Goal: Task Accomplishment & Management: Manage account settings

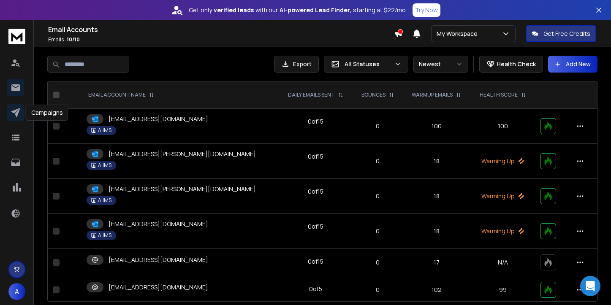
click at [13, 118] on link at bounding box center [15, 112] width 17 height 17
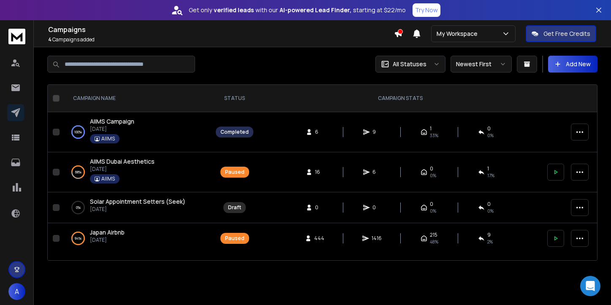
click at [141, 165] on span "AIIMS Dubai Aesthetics" at bounding box center [122, 162] width 65 height 8
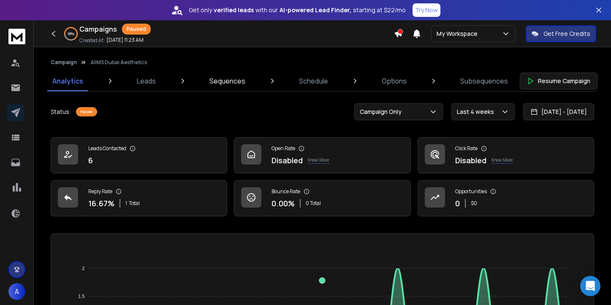
click at [223, 86] on link "Sequences" at bounding box center [227, 81] width 46 height 20
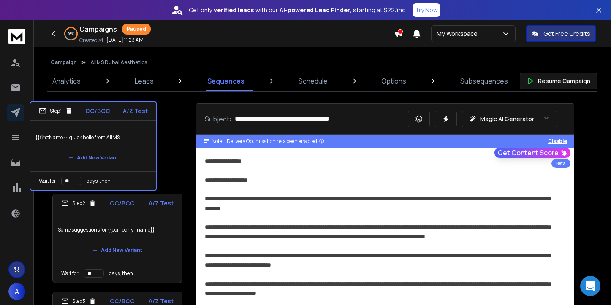
drag, startPoint x: 101, startPoint y: 189, endPoint x: 74, endPoint y: 186, distance: 27.1
click at [74, 186] on ul "Step 1 CC/BCC A/Z Test {{firstName}}, quick hello from AIIMS Add New Variant Wa…" at bounding box center [117, 236] width 130 height 267
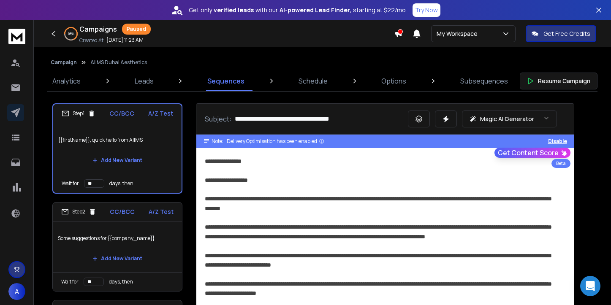
click at [95, 183] on input "**" at bounding box center [94, 183] width 20 height 8
type input "*"
click at [149, 81] on p "Leads" at bounding box center [144, 81] width 19 height 10
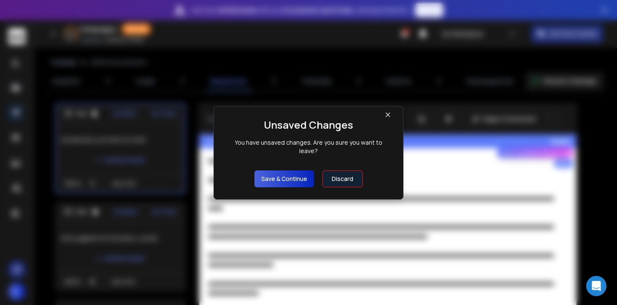
click at [283, 179] on button "Save & Continue" at bounding box center [285, 179] width 60 height 17
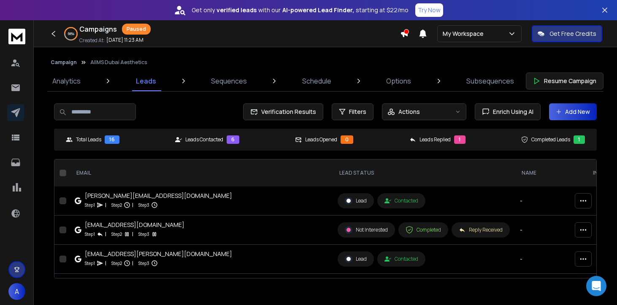
scroll to position [345, 0]
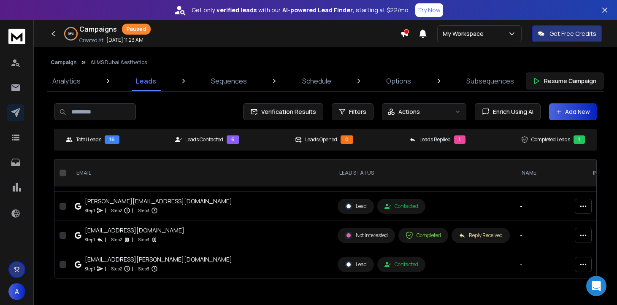
click at [130, 238] on icon at bounding box center [127, 239] width 7 height 7
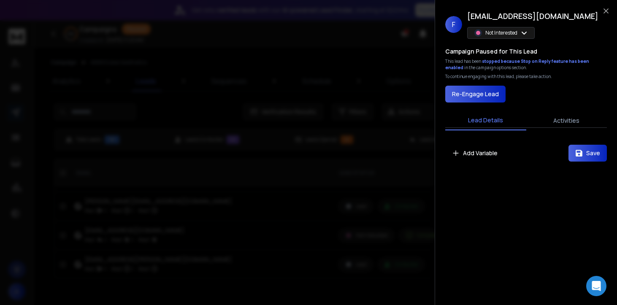
click at [465, 94] on button "Re-Engage Lead" at bounding box center [476, 94] width 60 height 17
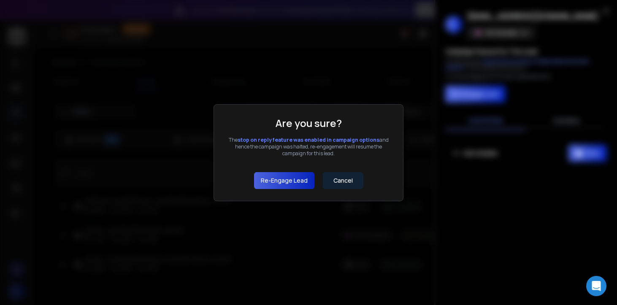
click at [300, 178] on button "Re-Engage Lead" at bounding box center [284, 180] width 60 height 17
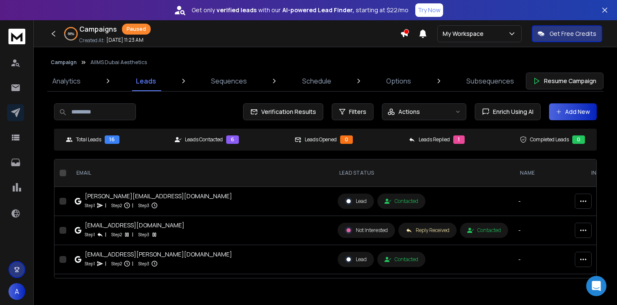
scroll to position [355, 0]
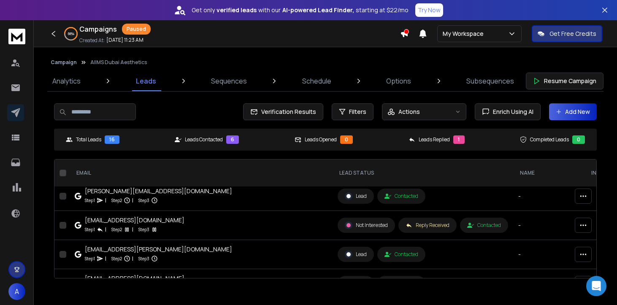
click at [195, 221] on div "finnko85@gmail.com Step 1 | Step 2 | Step 3" at bounding box center [201, 225] width 253 height 19
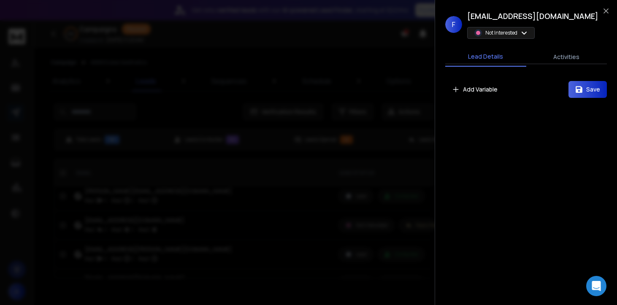
click at [529, 37] on body "Get only verified leads with our AI-powered Lead Finder, starting at $22/mo Try…" at bounding box center [308, 152] width 617 height 305
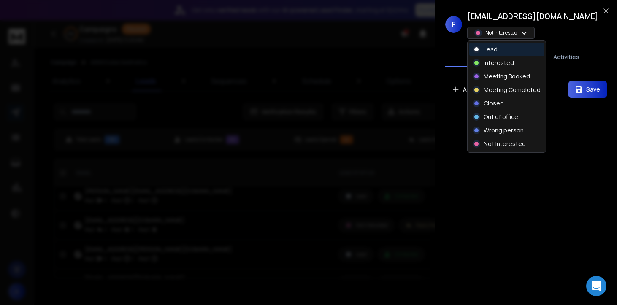
click at [519, 47] on div "Lead" at bounding box center [507, 50] width 75 height 14
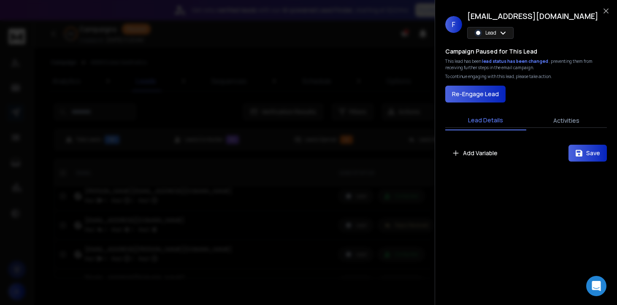
click at [586, 154] on button "Save" at bounding box center [588, 153] width 38 height 17
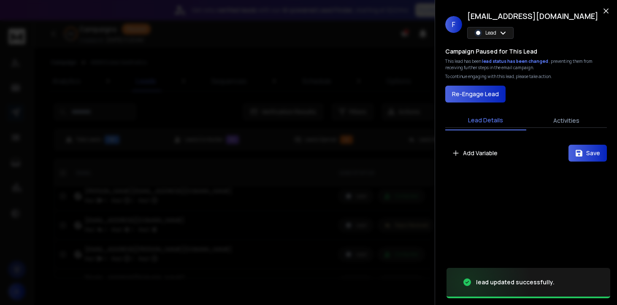
click at [602, 12] on icon "button" at bounding box center [606, 11] width 8 height 8
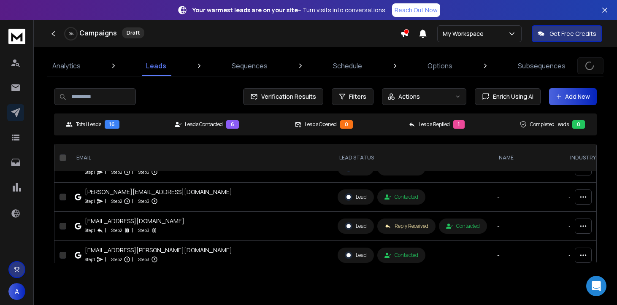
scroll to position [344, 0]
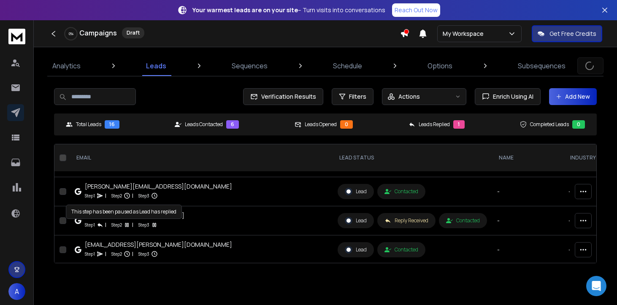
click at [129, 224] on icon at bounding box center [127, 225] width 7 height 7
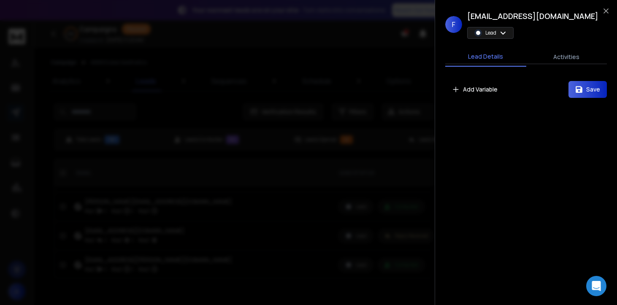
click at [567, 60] on button "Activities" at bounding box center [567, 57] width 81 height 19
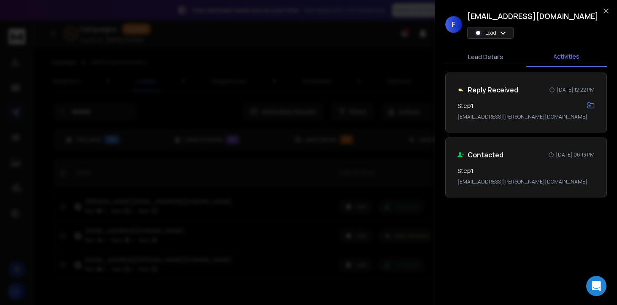
click at [522, 119] on p "rayana.tekle@aiims.group" at bounding box center [526, 117] width 137 height 7
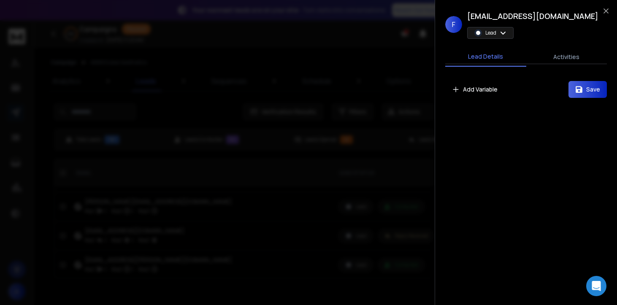
click at [488, 54] on button "Lead Details" at bounding box center [486, 56] width 81 height 19
click at [603, 11] on icon "button" at bounding box center [606, 11] width 8 height 8
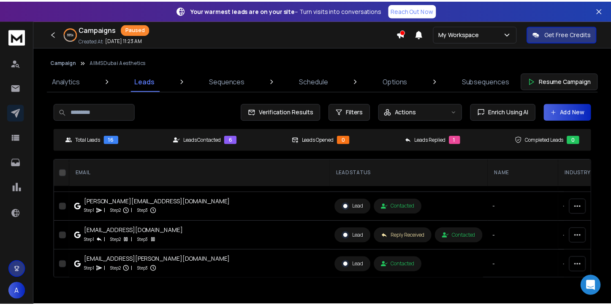
scroll to position [388, 0]
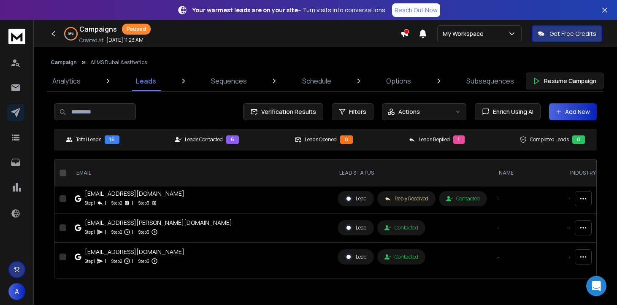
click at [568, 110] on button "Add New" at bounding box center [573, 111] width 48 height 17
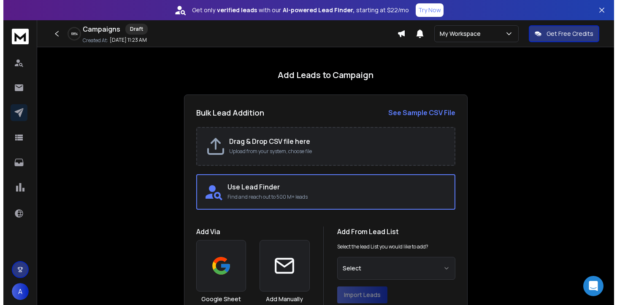
scroll to position [12, 0]
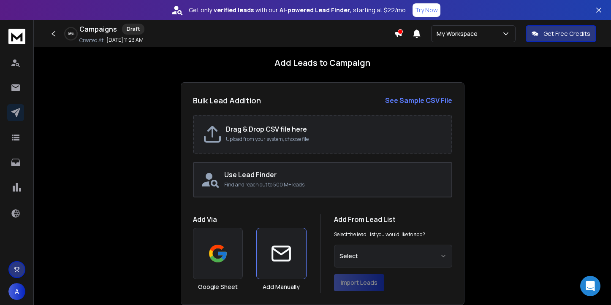
click at [281, 265] on icon at bounding box center [281, 253] width 21 height 25
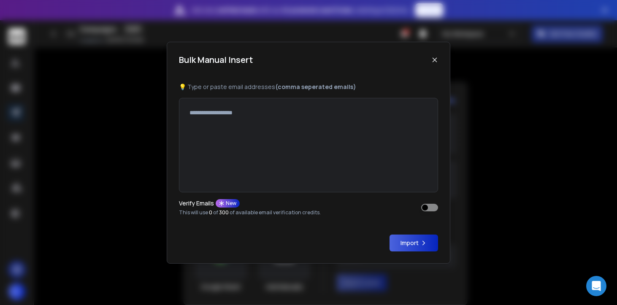
click at [304, 142] on textarea at bounding box center [308, 145] width 259 height 95
type textarea "**********"
click at [408, 242] on button "Import" at bounding box center [414, 243] width 49 height 17
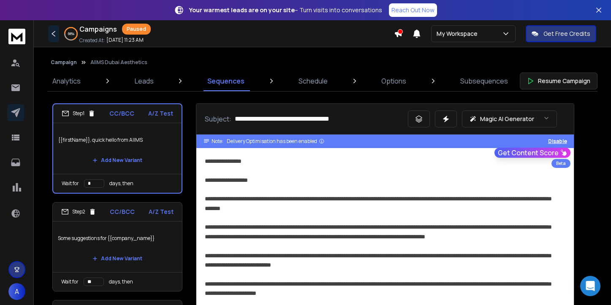
click at [50, 35] on icon at bounding box center [54, 34] width 8 height 8
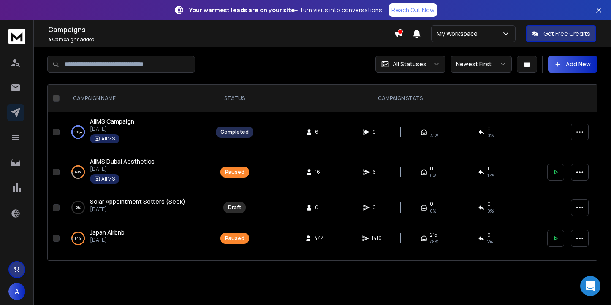
click at [143, 176] on div "AIIMS" at bounding box center [122, 178] width 65 height 9
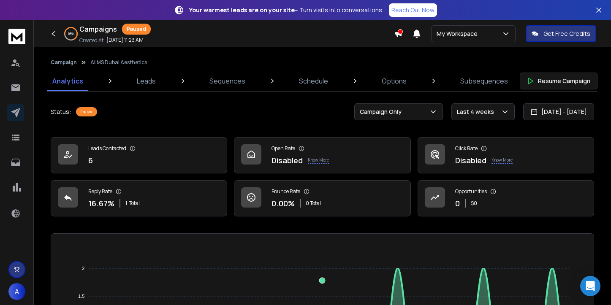
click at [85, 117] on div "Status: Paused Resume Campaign Campaign Only Last 4 weeks 12 Aug 2025 - 09 Sep …" at bounding box center [322, 111] width 543 height 17
click at [86, 113] on div "Paused" at bounding box center [86, 111] width 21 height 9
click at [566, 79] on button "Resume Campaign" at bounding box center [559, 81] width 78 height 17
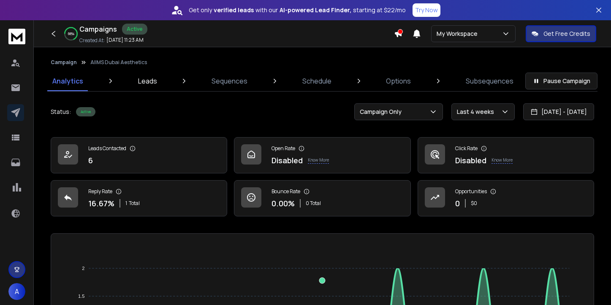
click at [148, 81] on p "Leads" at bounding box center [147, 81] width 19 height 10
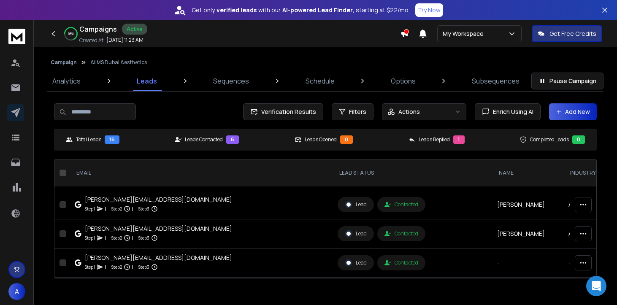
scroll to position [388, 0]
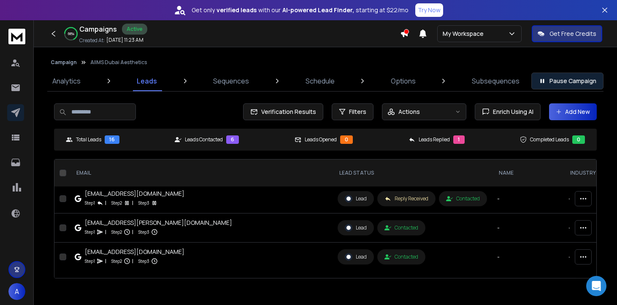
click at [565, 81] on button "Pause Campaign" at bounding box center [568, 81] width 72 height 17
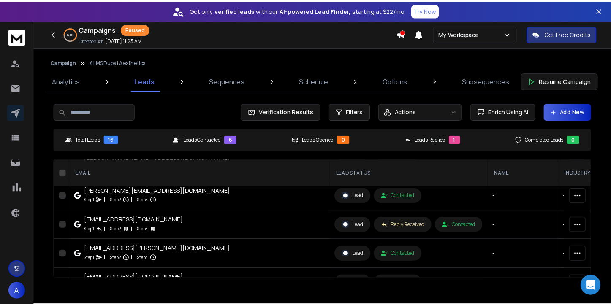
scroll to position [344, 0]
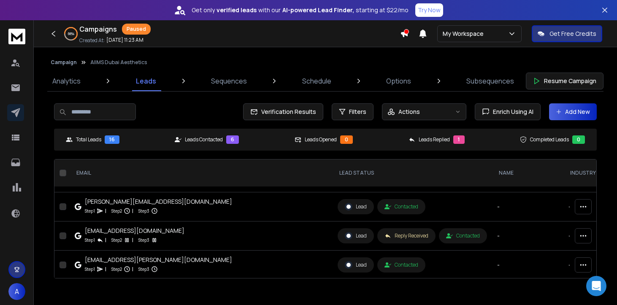
click at [573, 114] on button "Add New" at bounding box center [573, 111] width 48 height 17
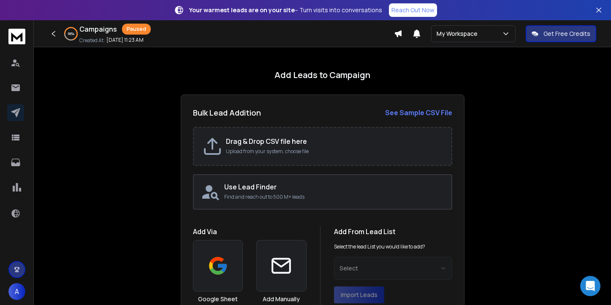
scroll to position [12, 0]
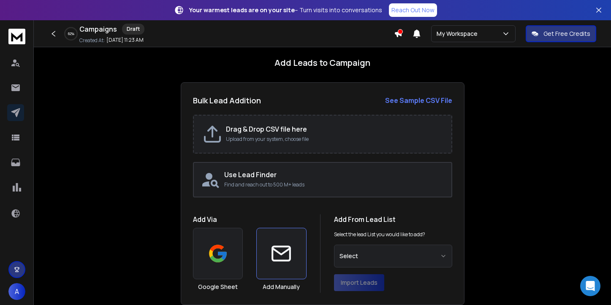
click at [278, 242] on icon at bounding box center [281, 253] width 21 height 25
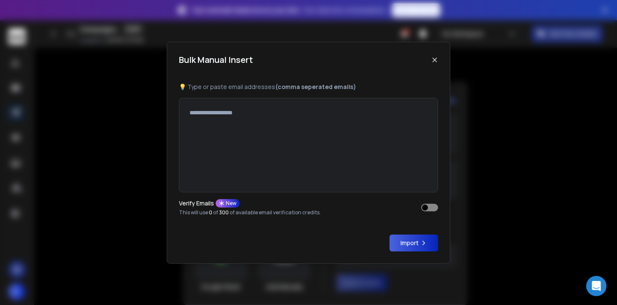
click at [312, 132] on textarea at bounding box center [308, 145] width 259 height 95
type textarea "**********"
click at [435, 59] on icon at bounding box center [435, 59] width 5 height 5
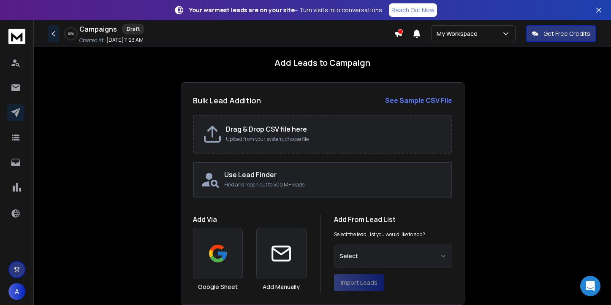
click at [54, 33] on icon at bounding box center [54, 34] width 8 height 8
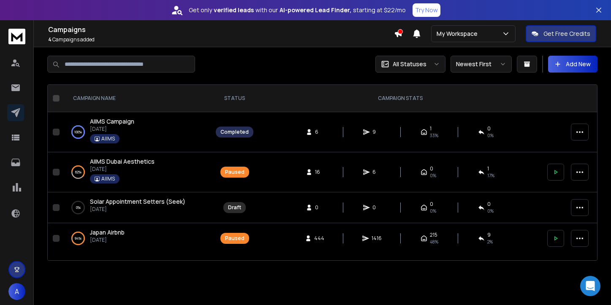
click at [125, 163] on span "AIIMS Dubai Aesthetics" at bounding box center [122, 162] width 65 height 8
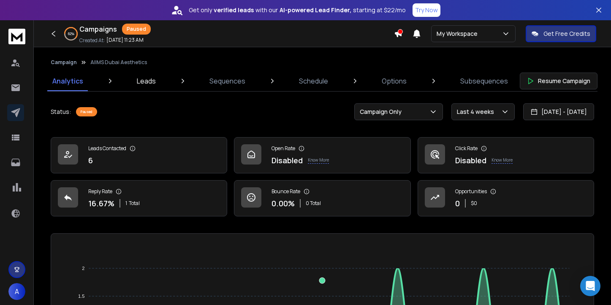
click at [155, 87] on link "Leads" at bounding box center [146, 81] width 29 height 20
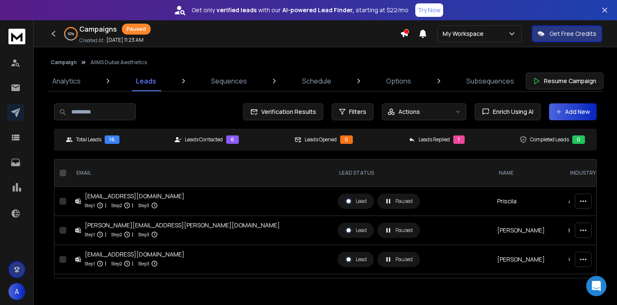
click at [576, 110] on button "Add New" at bounding box center [573, 111] width 48 height 17
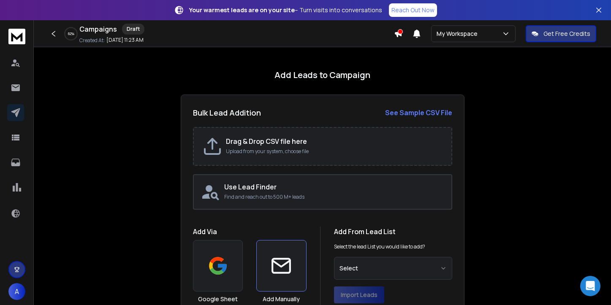
click at [287, 268] on icon at bounding box center [281, 265] width 21 height 25
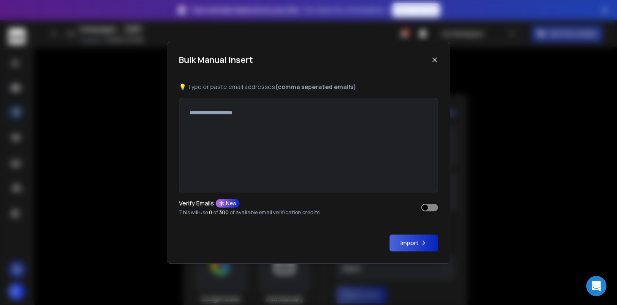
click at [293, 152] on textarea at bounding box center [308, 145] width 259 height 95
type textarea "**********"
click at [414, 253] on div "**********" at bounding box center [309, 153] width 284 height 222
click at [415, 245] on button "Import" at bounding box center [414, 243] width 49 height 17
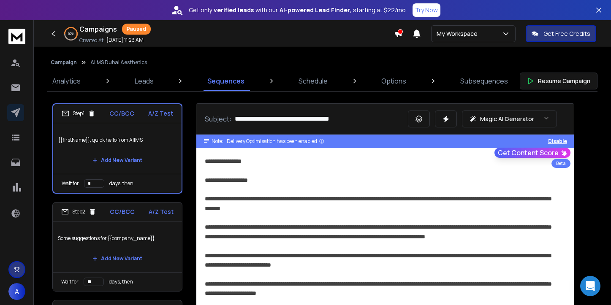
click at [303, 56] on div "Campaign AIIMS Dubai Aesthetics" at bounding box center [322, 63] width 550 height 14
click at [150, 82] on p "Leads" at bounding box center [144, 81] width 19 height 10
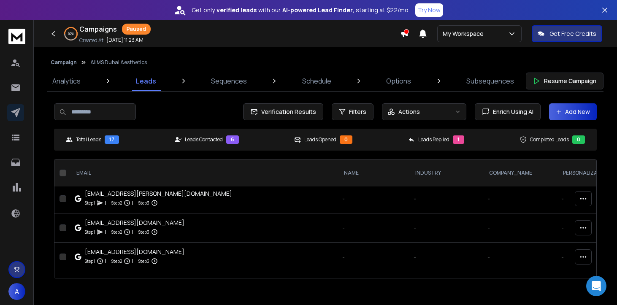
scroll to position [417, 183]
click at [573, 80] on button "Resume Campaign" at bounding box center [565, 81] width 78 height 17
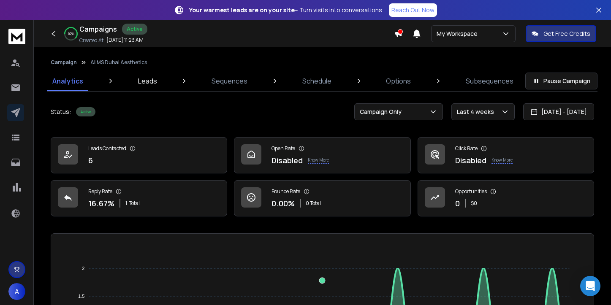
click at [153, 83] on p "Leads" at bounding box center [147, 81] width 19 height 10
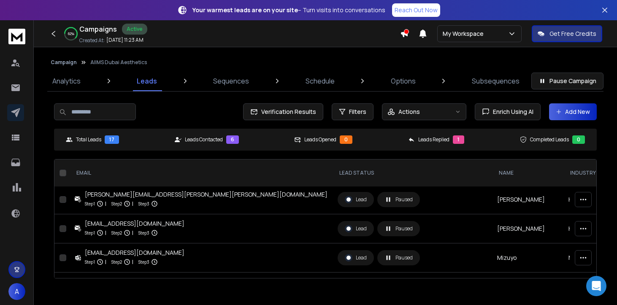
scroll to position [417, 0]
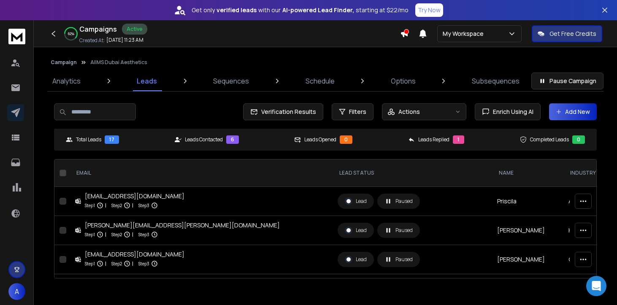
scroll to position [417, 0]
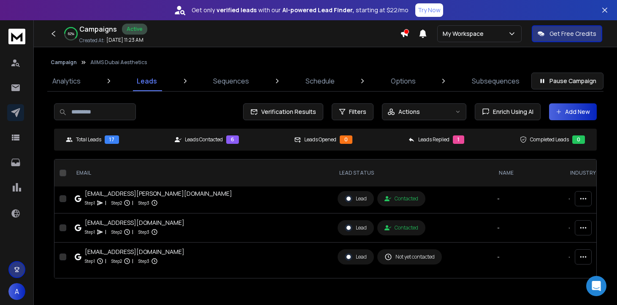
click at [63, 225] on button "button" at bounding box center [63, 228] width 7 height 7
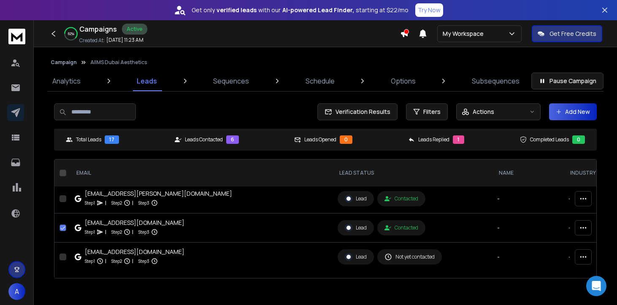
click at [64, 196] on button "button" at bounding box center [63, 199] width 7 height 7
click at [579, 224] on icon "button" at bounding box center [583, 228] width 8 height 8
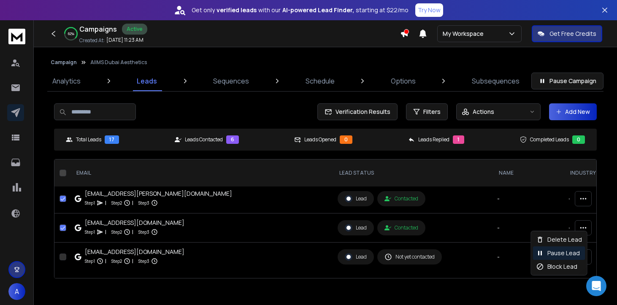
click at [569, 253] on p "Pause Lead" at bounding box center [564, 253] width 33 height 8
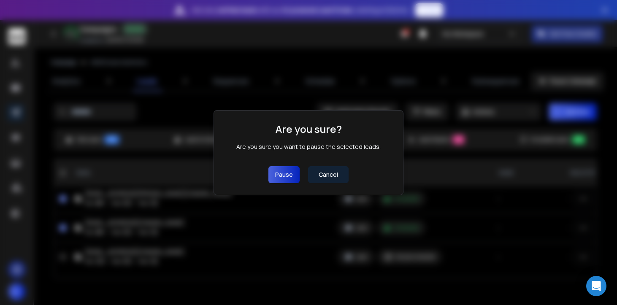
click at [278, 174] on button "Pause" at bounding box center [284, 174] width 31 height 17
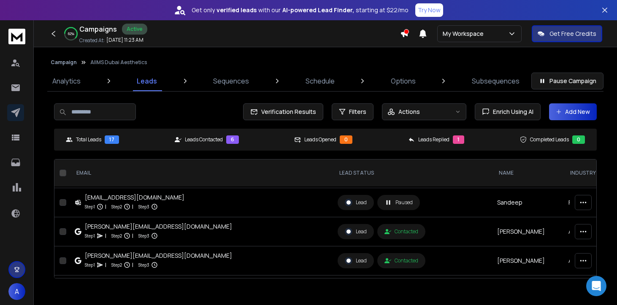
scroll to position [272, 0]
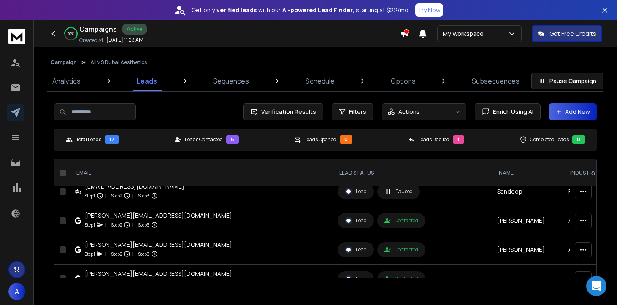
click at [581, 219] on button "button" at bounding box center [583, 220] width 17 height 15
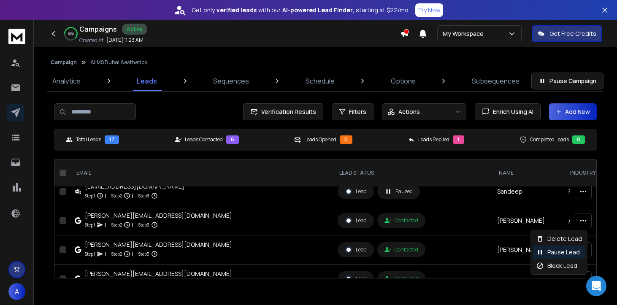
click at [559, 253] on p "Pause Lead" at bounding box center [564, 252] width 33 height 8
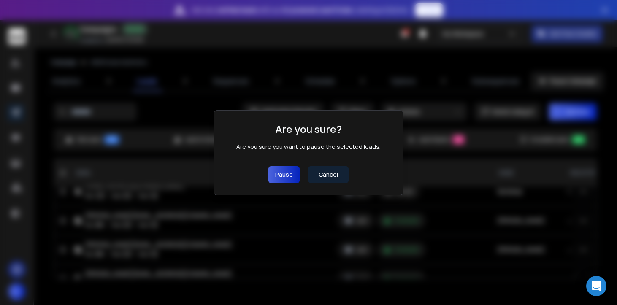
click at [280, 176] on button "Pause" at bounding box center [284, 174] width 31 height 17
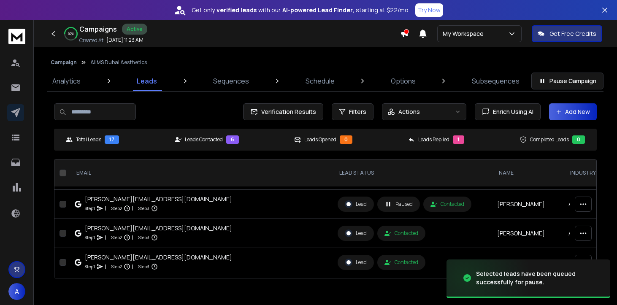
scroll to position [294, 0]
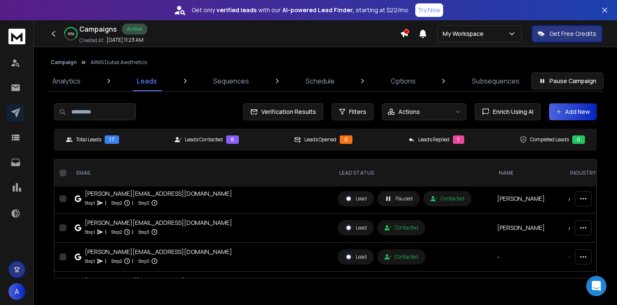
click at [579, 231] on icon "button" at bounding box center [583, 228] width 8 height 8
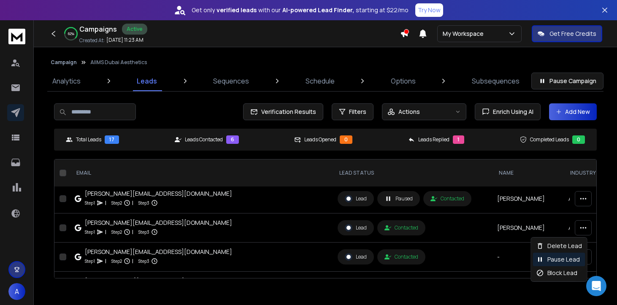
click at [558, 261] on p "Pause Lead" at bounding box center [564, 259] width 33 height 8
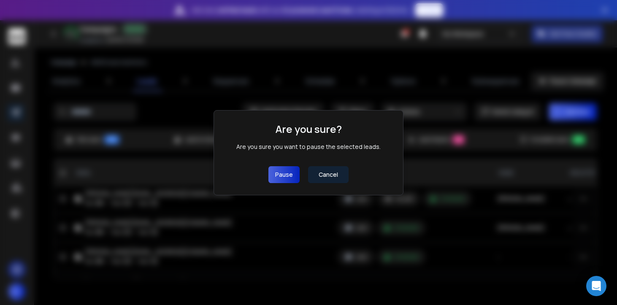
click at [285, 179] on button "Pause" at bounding box center [284, 174] width 31 height 17
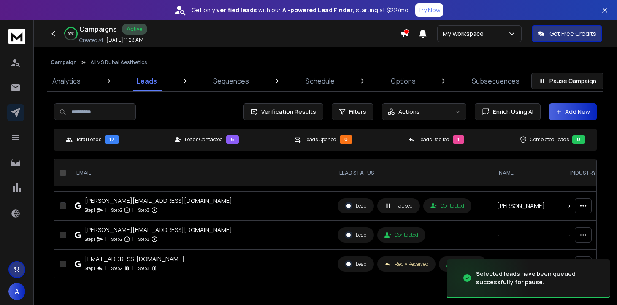
scroll to position [321, 0]
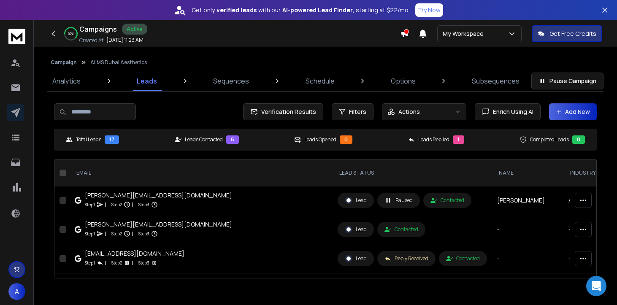
click at [579, 231] on icon "button" at bounding box center [583, 230] width 8 height 8
click at [554, 263] on p "Pause Lead" at bounding box center [564, 261] width 33 height 8
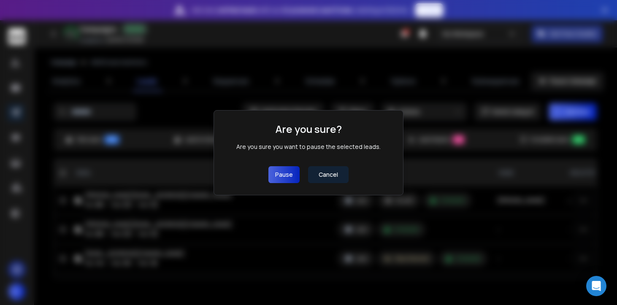
click at [285, 177] on button "Pause" at bounding box center [284, 174] width 31 height 17
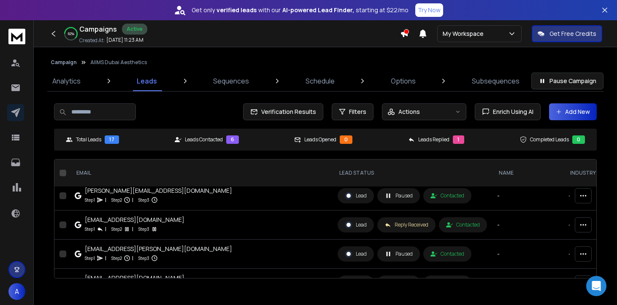
scroll to position [417, 0]
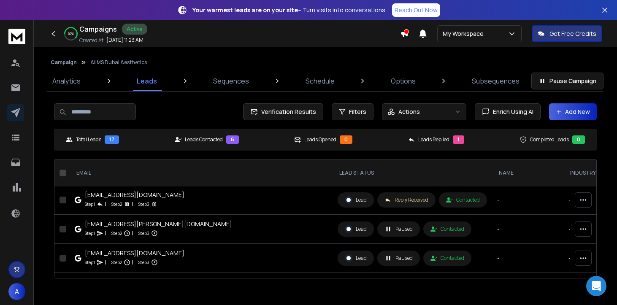
scroll to position [417, 0]
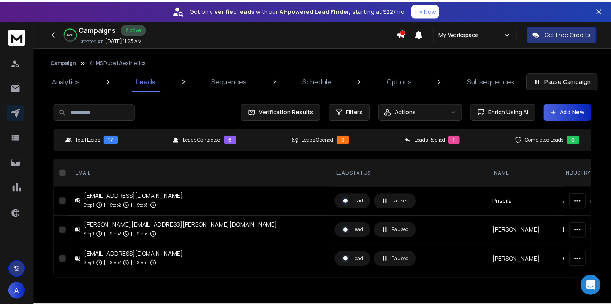
scroll to position [417, 0]
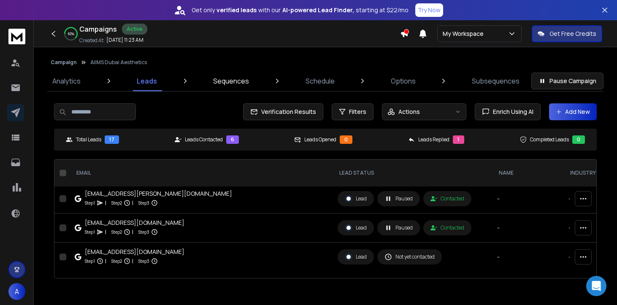
click at [249, 85] on link "Sequences" at bounding box center [231, 81] width 46 height 20
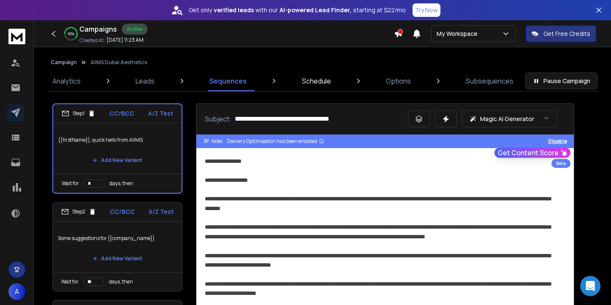
click at [311, 80] on p "Schedule" at bounding box center [316, 81] width 29 height 10
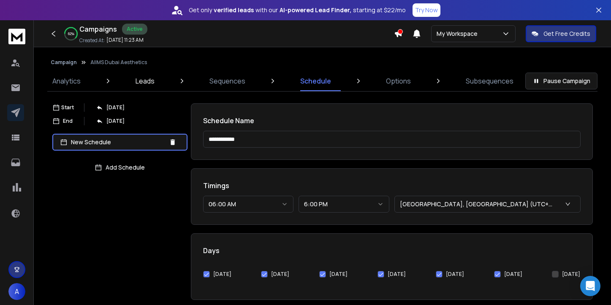
click at [158, 83] on link "Leads" at bounding box center [144, 81] width 29 height 20
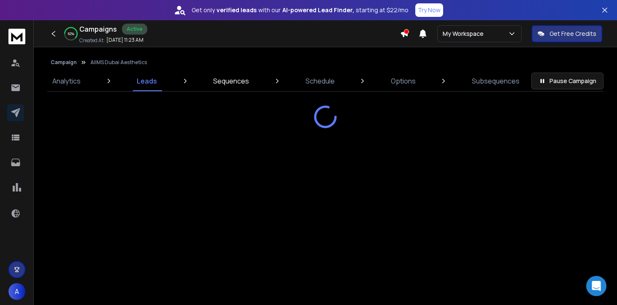
click at [217, 81] on p "Sequences" at bounding box center [231, 81] width 36 height 10
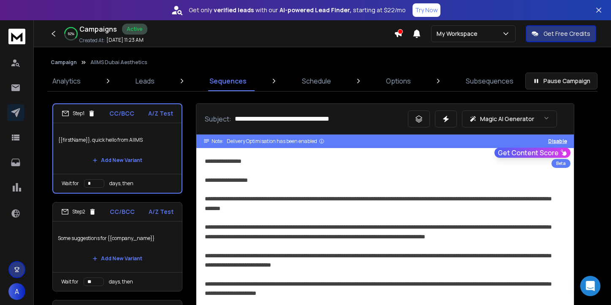
click at [93, 185] on input "*" at bounding box center [94, 183] width 20 height 8
type input "**"
click at [218, 68] on div "Campaign AIIMS Dubai Aesthetics" at bounding box center [322, 63] width 550 height 14
click at [158, 81] on link "Leads" at bounding box center [144, 81] width 29 height 20
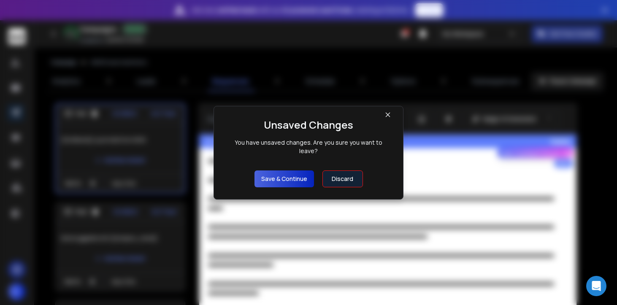
click at [264, 171] on button "Save & Continue" at bounding box center [285, 179] width 60 height 17
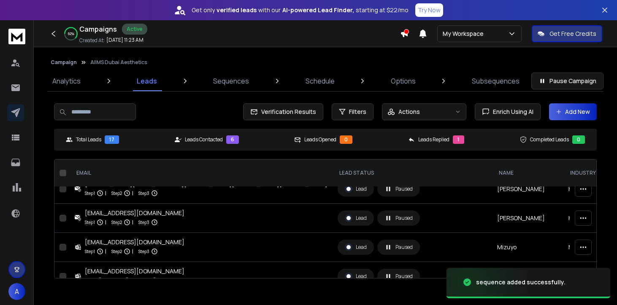
scroll to position [417, 0]
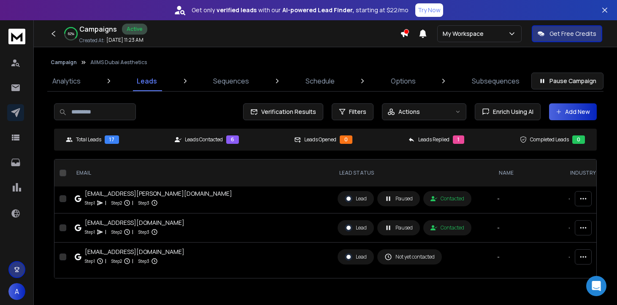
click at [338, 250] on div "Lead Not yet contacted" at bounding box center [412, 257] width 149 height 15
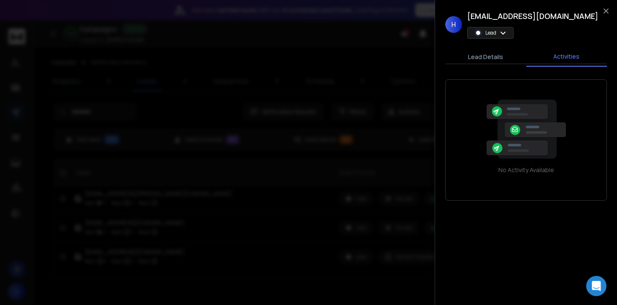
click at [575, 59] on button "Activities" at bounding box center [567, 56] width 81 height 19
click at [489, 60] on button "Lead Details" at bounding box center [486, 57] width 81 height 19
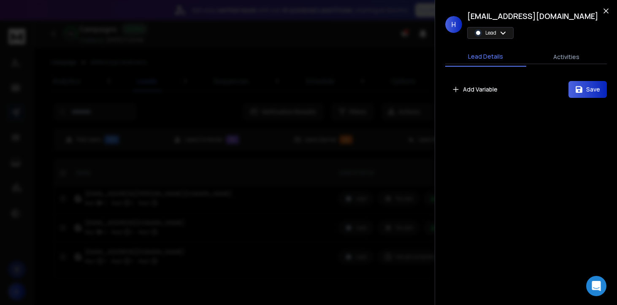
click at [603, 9] on icon "button" at bounding box center [606, 11] width 8 height 8
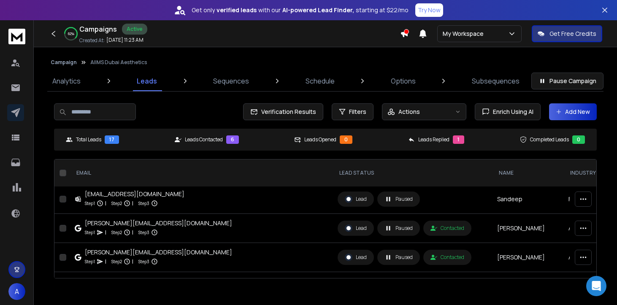
scroll to position [275, 0]
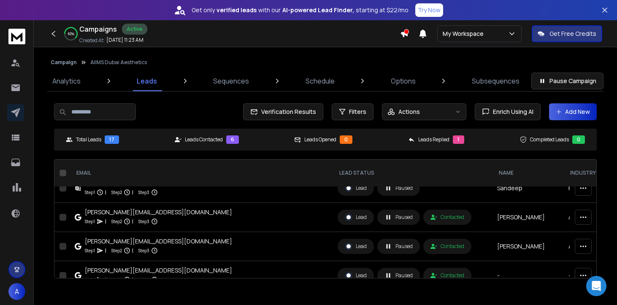
click at [386, 216] on icon at bounding box center [388, 217] width 4 height 5
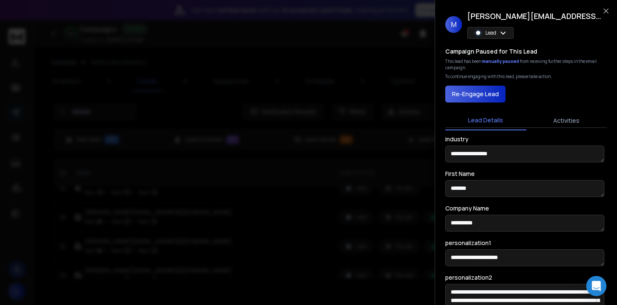
click at [494, 93] on button "Re-Engage Lead" at bounding box center [476, 94] width 60 height 17
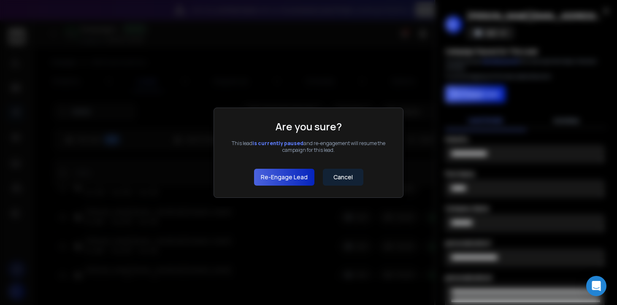
click at [282, 180] on button "Re-Engage Lead" at bounding box center [284, 177] width 60 height 17
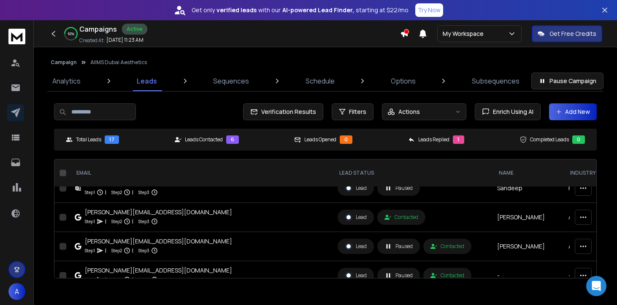
click at [153, 215] on div "[PERSON_NAME][EMAIL_ADDRESS][DOMAIN_NAME]" at bounding box center [158, 212] width 147 height 8
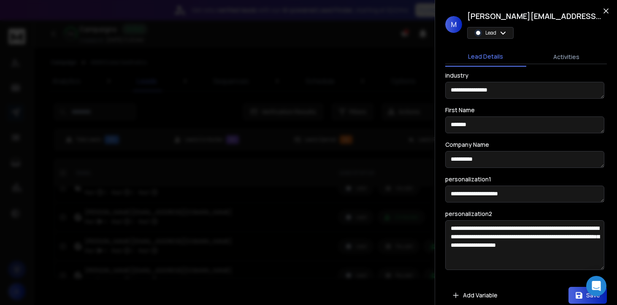
click at [606, 13] on icon "button" at bounding box center [606, 11] width 4 height 4
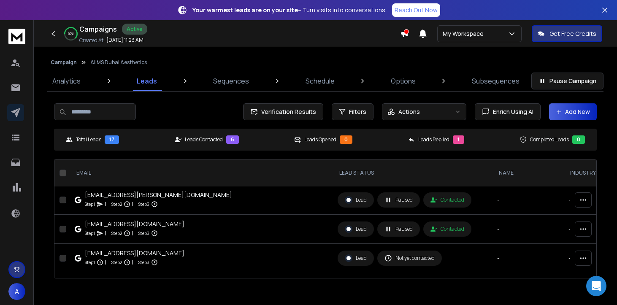
scroll to position [417, 0]
click at [385, 253] on div "Not yet contacted" at bounding box center [410, 257] width 50 height 8
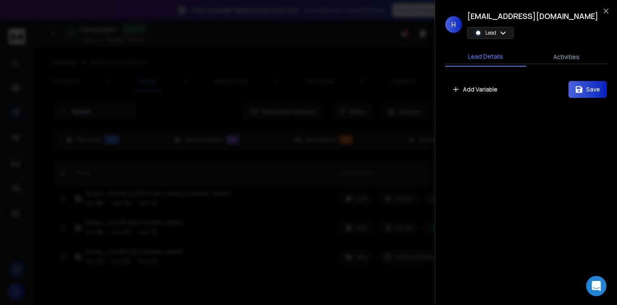
click at [577, 54] on button "Activities" at bounding box center [567, 57] width 81 height 19
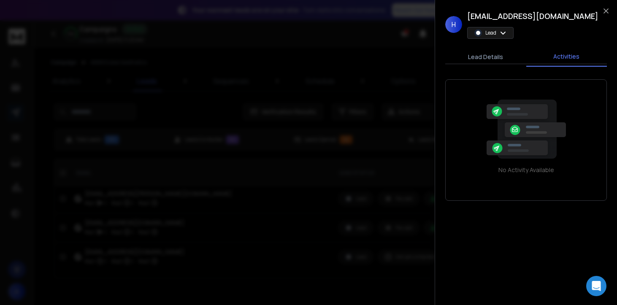
click at [494, 55] on button "Lead Details" at bounding box center [486, 57] width 81 height 19
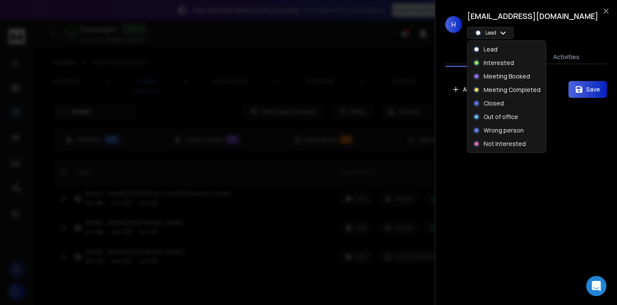
click at [503, 29] on body "Your warmest leads are on your site – Turn visits into conversations Reach Out …" at bounding box center [308, 152] width 617 height 305
click at [503, 29] on div at bounding box center [308, 152] width 617 height 305
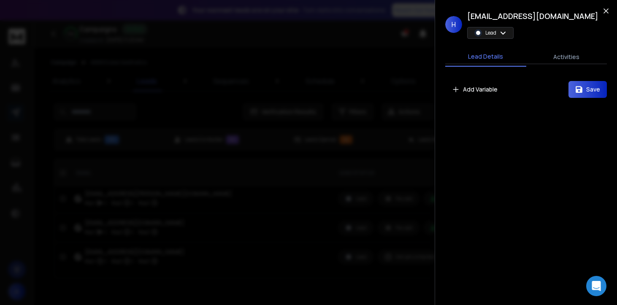
click at [602, 12] on icon "button" at bounding box center [606, 11] width 8 height 8
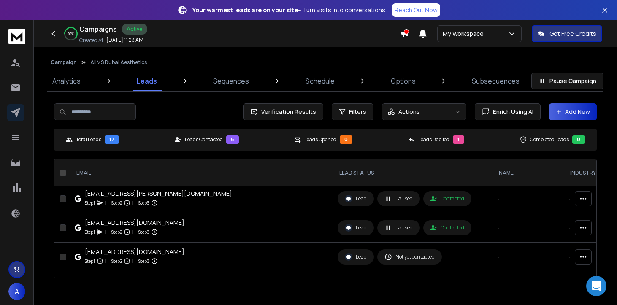
click at [579, 253] on icon "button" at bounding box center [583, 257] width 8 height 8
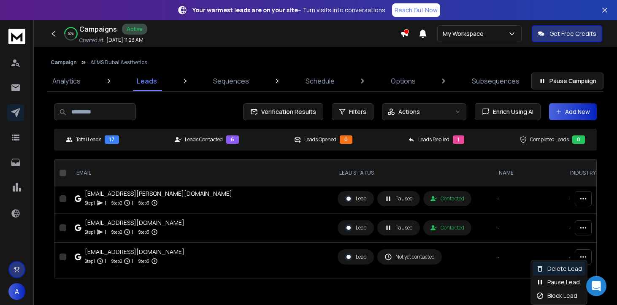
click at [579, 253] on icon "button" at bounding box center [583, 257] width 8 height 8
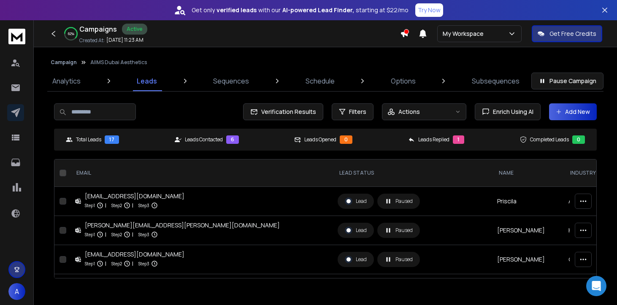
scroll to position [417, 0]
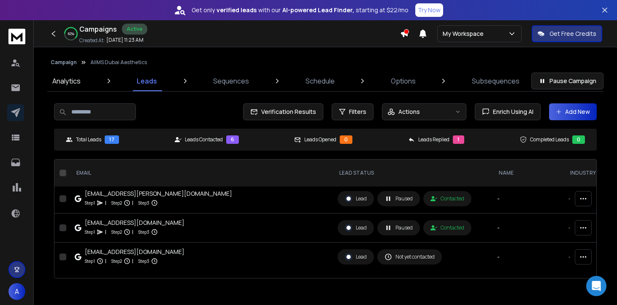
click at [73, 82] on p "Analytics" at bounding box center [66, 81] width 28 height 10
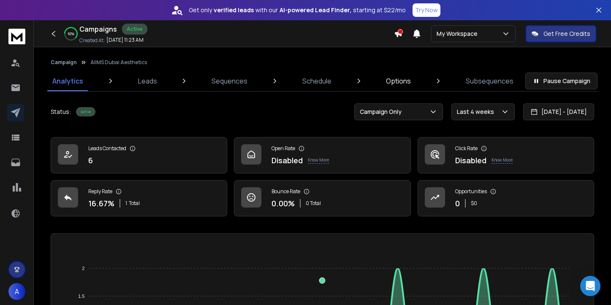
click at [415, 83] on link "Options" at bounding box center [398, 81] width 35 height 20
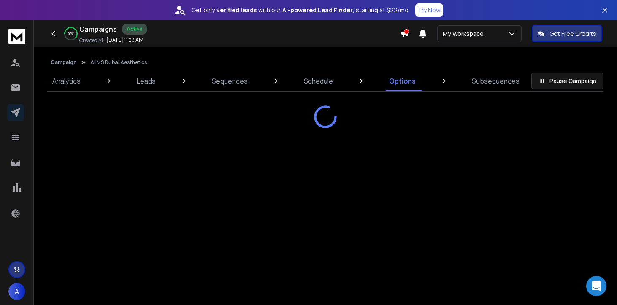
select select "*"
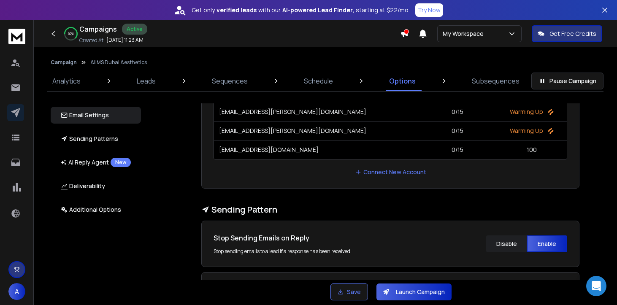
scroll to position [202, 0]
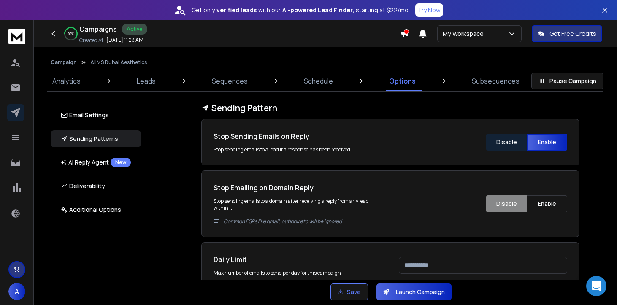
click at [493, 144] on button "Disable" at bounding box center [506, 142] width 41 height 17
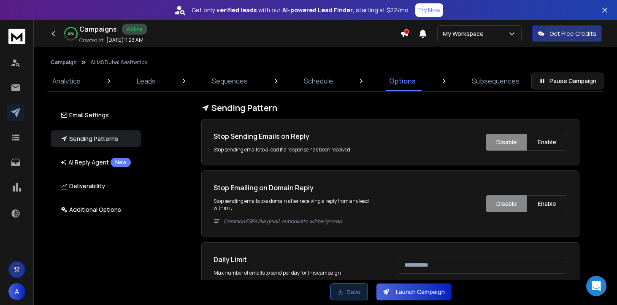
click at [355, 295] on button "Save" at bounding box center [350, 292] width 38 height 17
click at [153, 84] on p "Leads" at bounding box center [146, 81] width 19 height 10
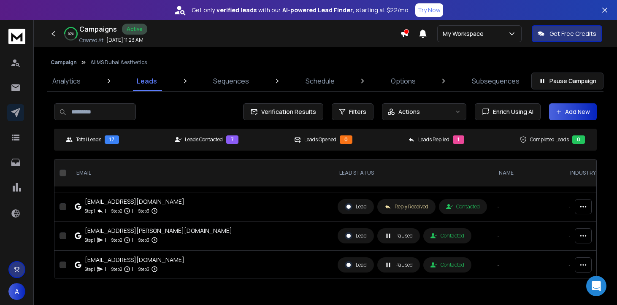
scroll to position [368, 0]
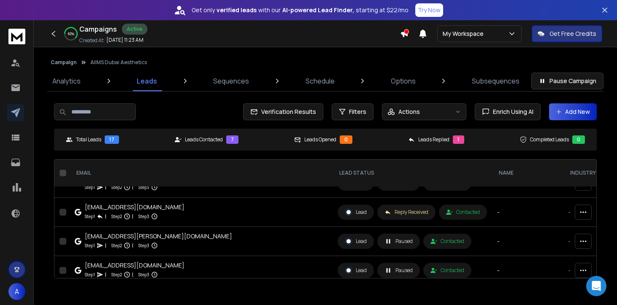
click at [182, 215] on div "[EMAIL_ADDRESS][DOMAIN_NAME] Step 1 | Step 2 | Step 3" at bounding box center [201, 212] width 253 height 19
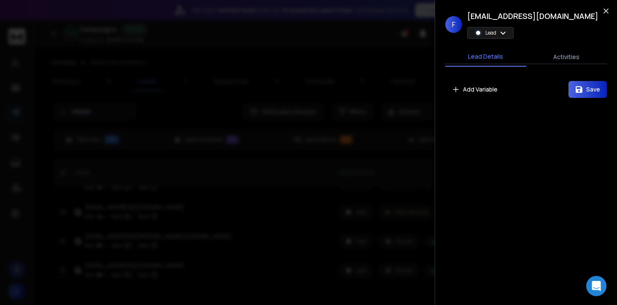
click at [609, 10] on icon "button" at bounding box center [606, 11] width 8 height 8
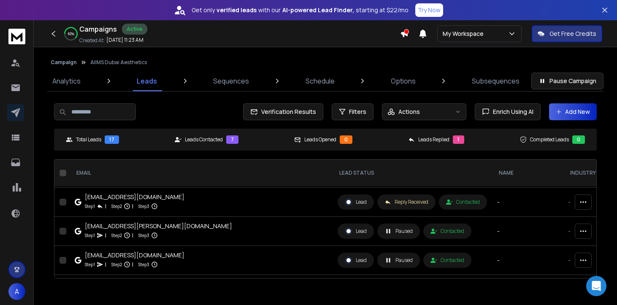
scroll to position [334, 0]
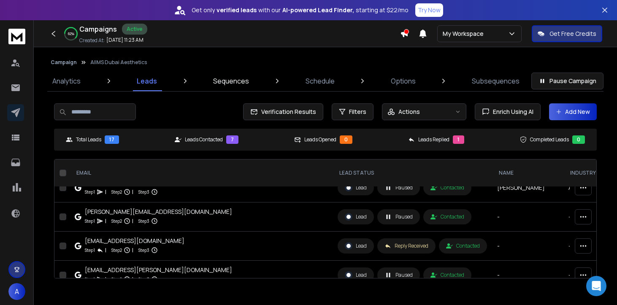
click at [250, 84] on link "Sequences" at bounding box center [231, 81] width 46 height 20
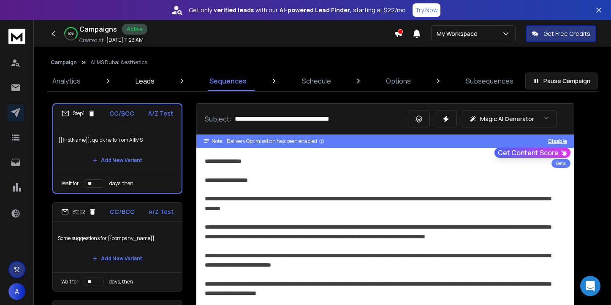
click at [156, 86] on link "Leads" at bounding box center [144, 81] width 29 height 20
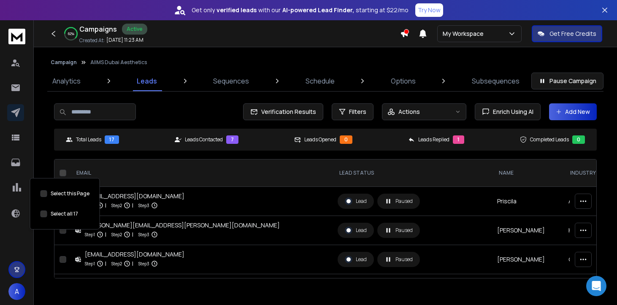
click at [62, 174] on button "Select this Page" at bounding box center [63, 173] width 7 height 7
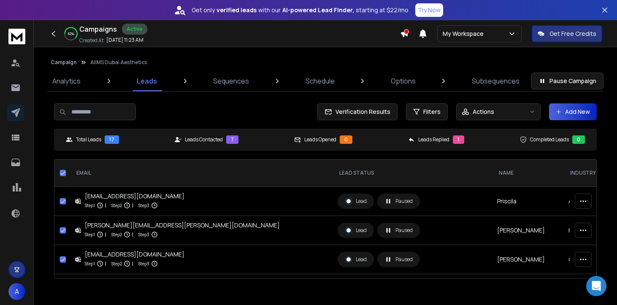
scroll to position [417, 0]
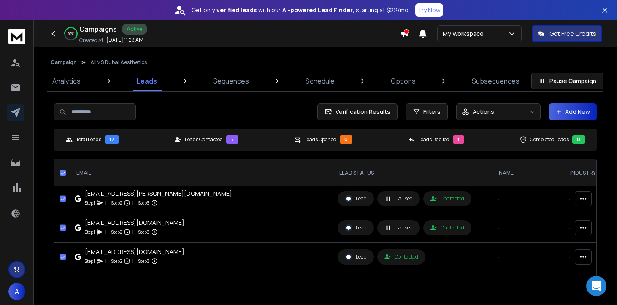
click at [64, 254] on button "button" at bounding box center [63, 257] width 7 height 7
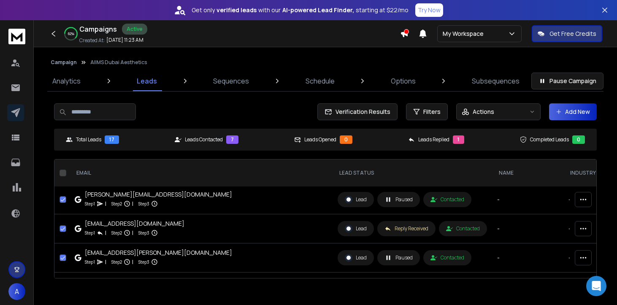
scroll to position [344, 0]
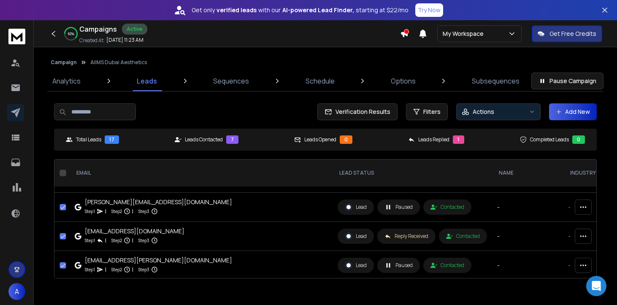
click at [488, 110] on p "Actions" at bounding box center [484, 112] width 22 height 8
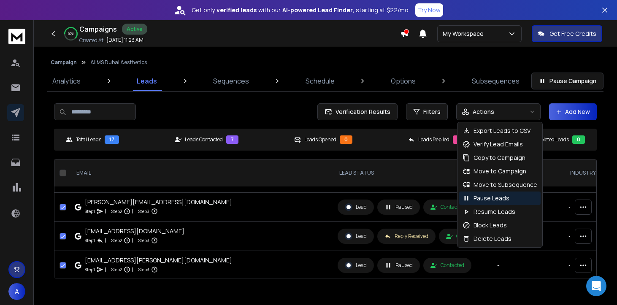
click at [494, 199] on p "Pause Leads" at bounding box center [492, 198] width 36 height 8
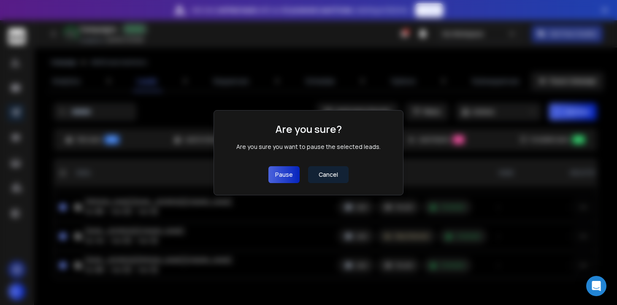
click at [289, 178] on button "Pause" at bounding box center [284, 174] width 31 height 17
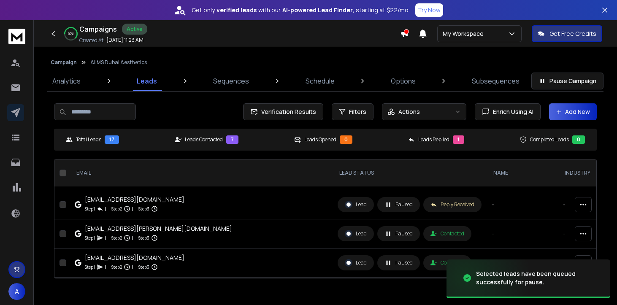
scroll to position [364, 0]
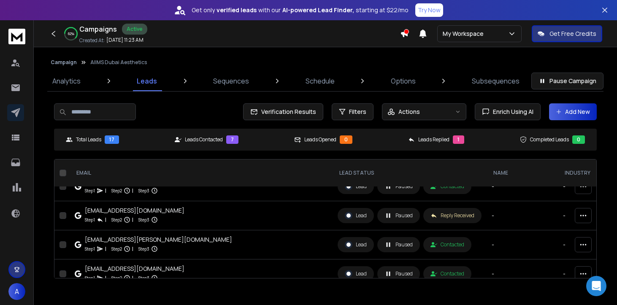
click at [66, 217] on div at bounding box center [65, 215] width 10 height 7
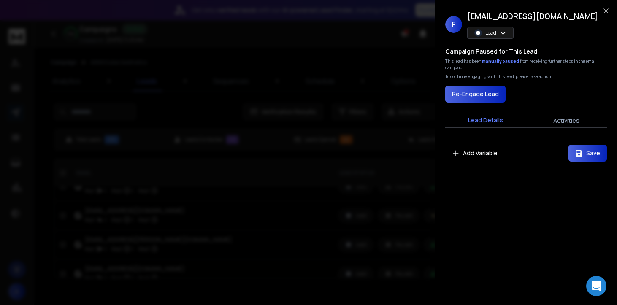
click at [484, 95] on button "Re-Engage Lead" at bounding box center [476, 94] width 60 height 17
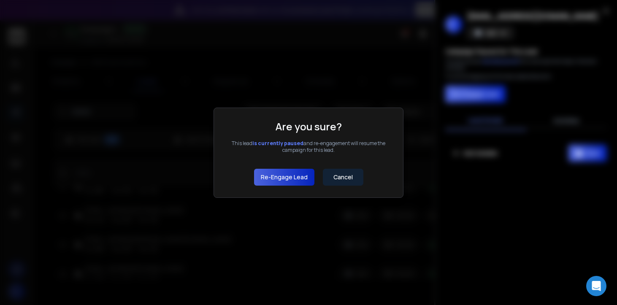
click at [288, 177] on button "Re-Engage Lead" at bounding box center [284, 177] width 60 height 17
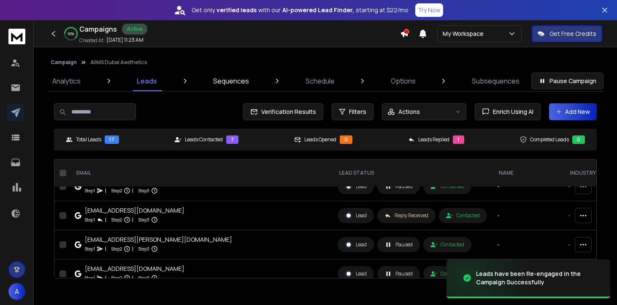
click at [229, 81] on p "Sequences" at bounding box center [231, 81] width 36 height 10
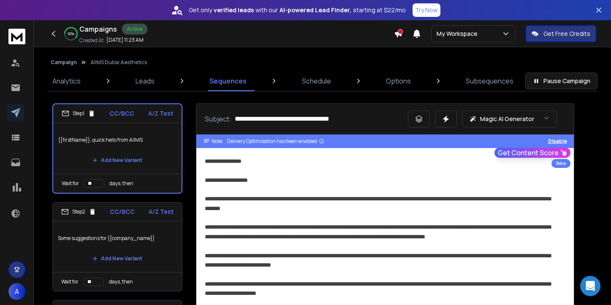
click at [100, 183] on input "**" at bounding box center [94, 183] width 20 height 8
type input "*"
click at [275, 57] on div "Campaign AIIMS Dubai Aesthetics" at bounding box center [322, 63] width 550 height 14
click at [174, 81] on div "Analytics Leads Sequences Schedule Options Subsequences" at bounding box center [282, 81] width 471 height 20
click at [133, 81] on link "Leads" at bounding box center [144, 81] width 29 height 20
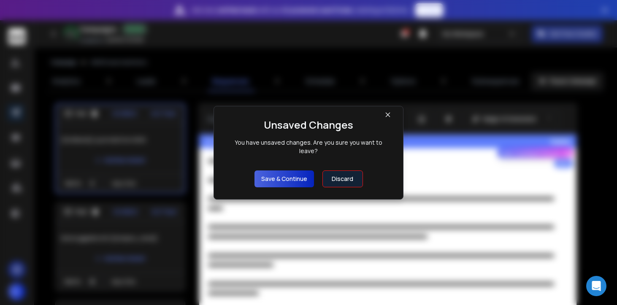
click at [289, 175] on button "Save & Continue" at bounding box center [285, 179] width 60 height 17
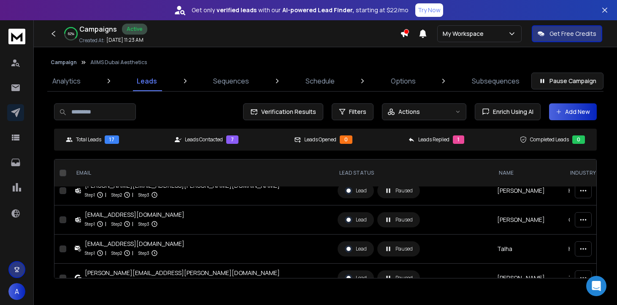
scroll to position [417, 0]
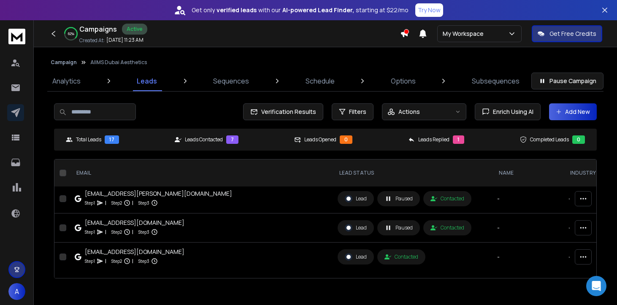
click at [579, 253] on icon "button" at bounding box center [583, 257] width 8 height 8
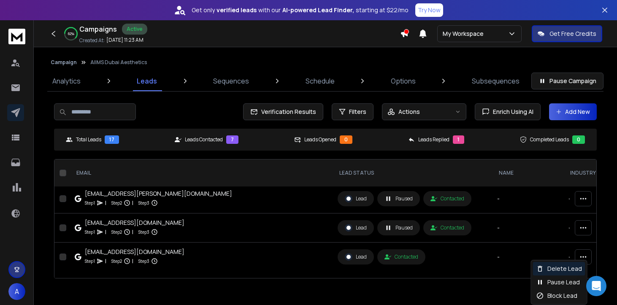
click at [576, 268] on p "Delete Lead" at bounding box center [565, 269] width 35 height 8
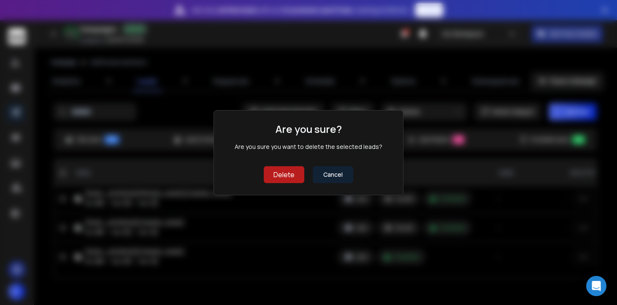
click at [288, 174] on button "Delete" at bounding box center [284, 174] width 41 height 17
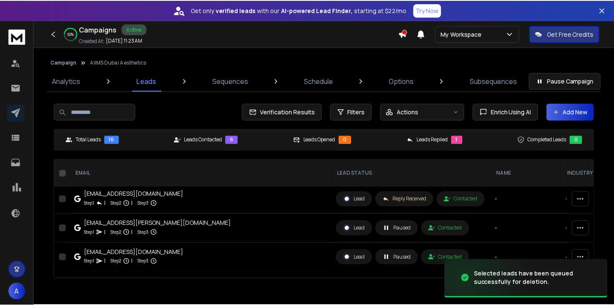
scroll to position [388, 0]
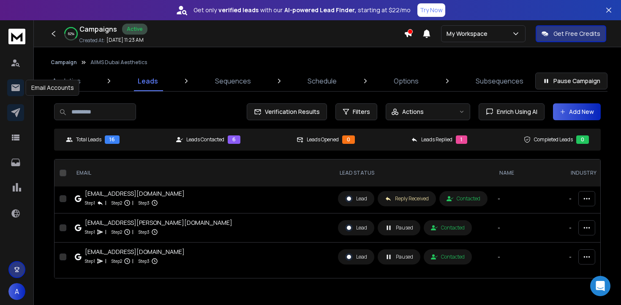
click at [18, 89] on icon at bounding box center [15, 87] width 8 height 7
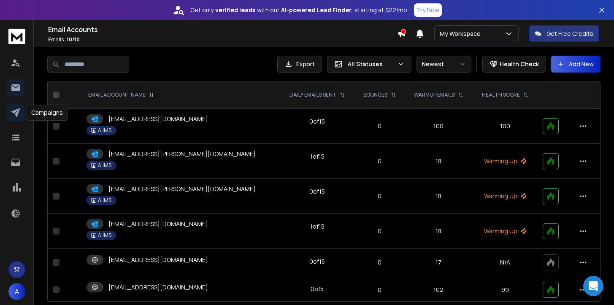
click at [19, 114] on icon at bounding box center [16, 113] width 10 height 10
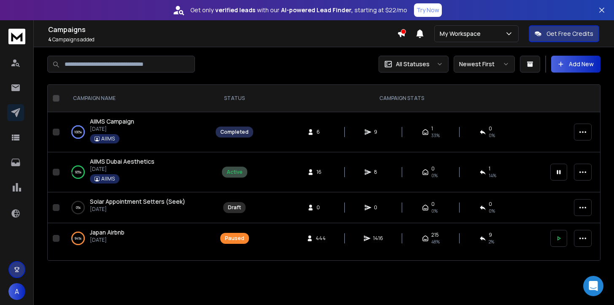
click at [135, 161] on span "AIIMS Dubai Aesthetics" at bounding box center [122, 162] width 65 height 8
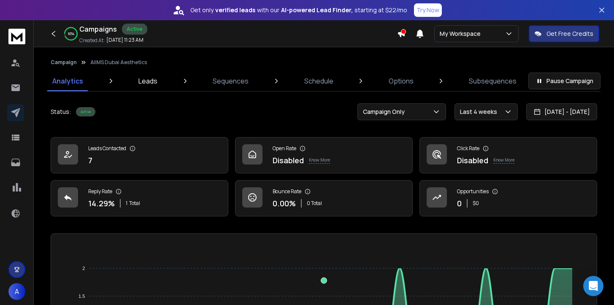
click at [155, 85] on p "Leads" at bounding box center [148, 81] width 19 height 10
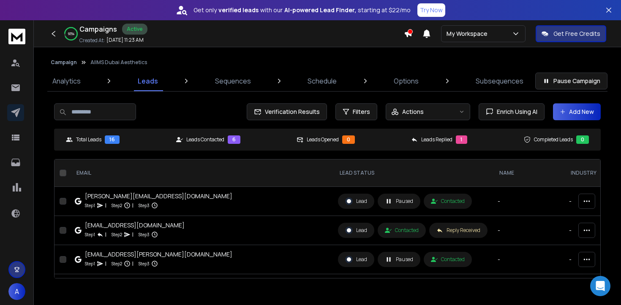
scroll to position [339, 0]
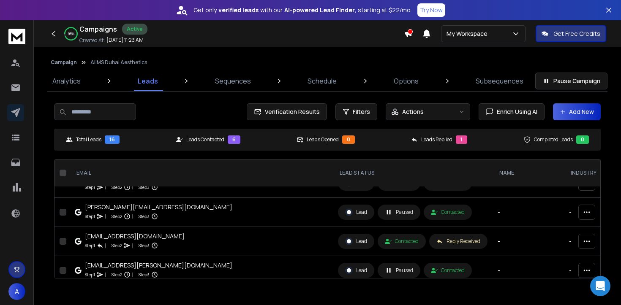
click at [560, 112] on button "Add New" at bounding box center [577, 111] width 48 height 17
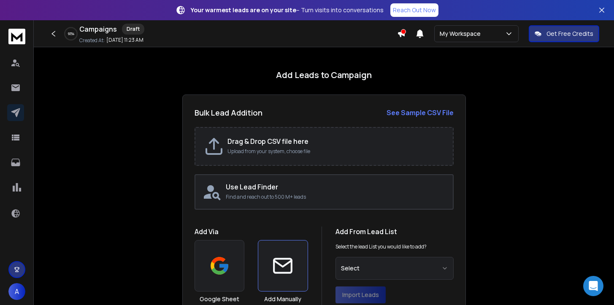
click at [289, 268] on icon at bounding box center [282, 265] width 21 height 25
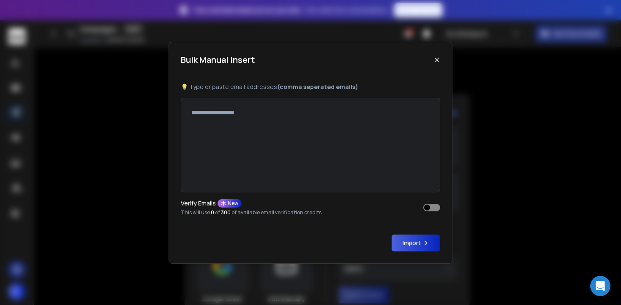
click at [340, 130] on textarea at bounding box center [310, 145] width 259 height 95
type textarea "**********"
click at [415, 236] on button "Import" at bounding box center [415, 243] width 49 height 17
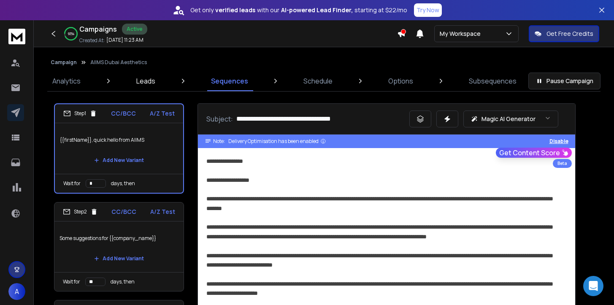
click at [141, 84] on p "Leads" at bounding box center [145, 81] width 19 height 10
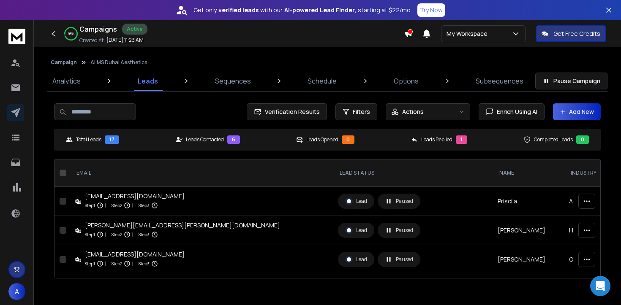
scroll to position [417, 0]
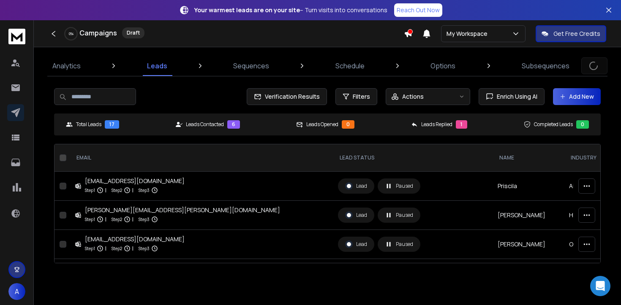
scroll to position [417, 0]
